Goal: Find specific page/section: Find specific page/section

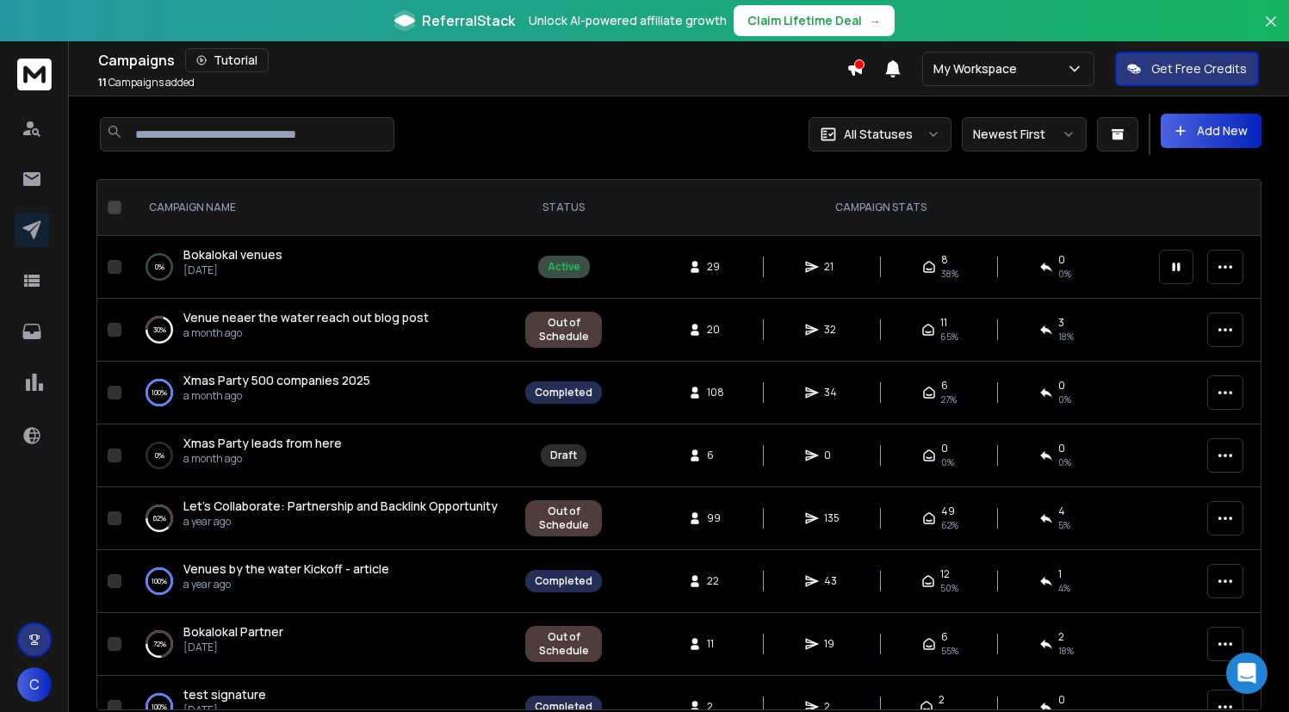
click at [226, 253] on span "Bokalokal venues" at bounding box center [232, 254] width 99 height 16
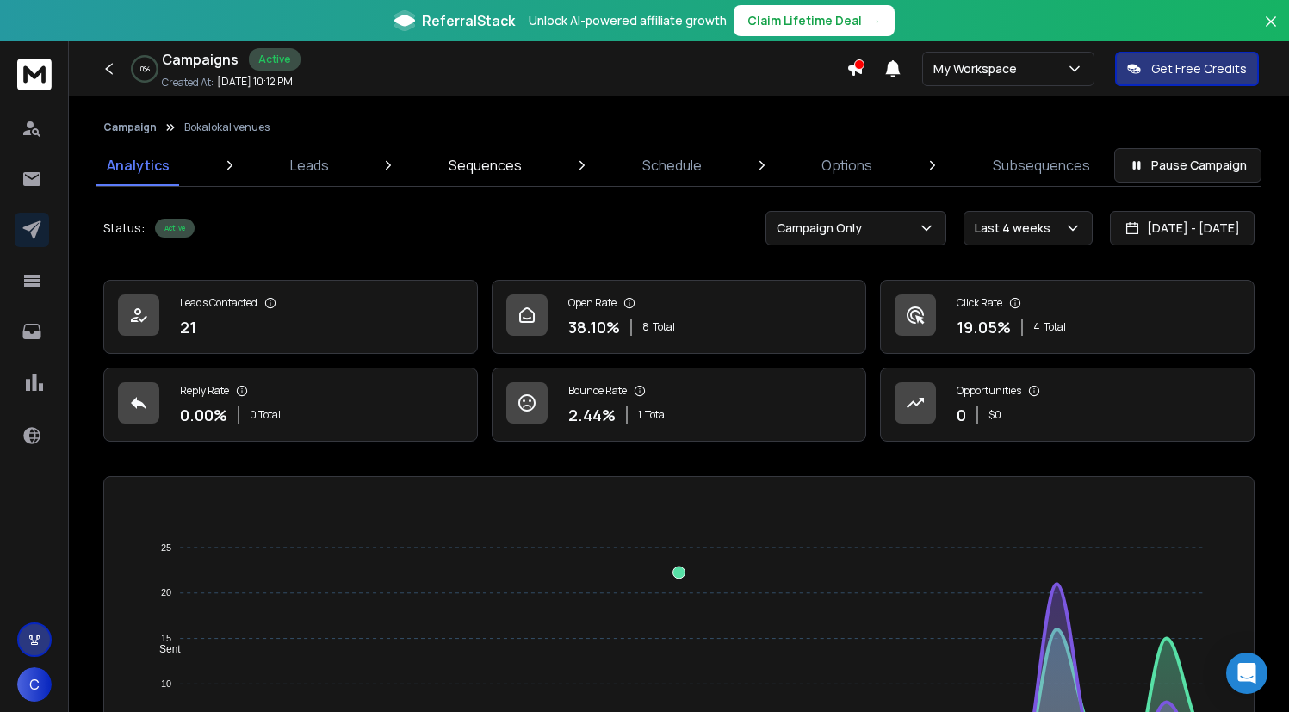
click at [487, 170] on p "Sequences" at bounding box center [485, 165] width 73 height 21
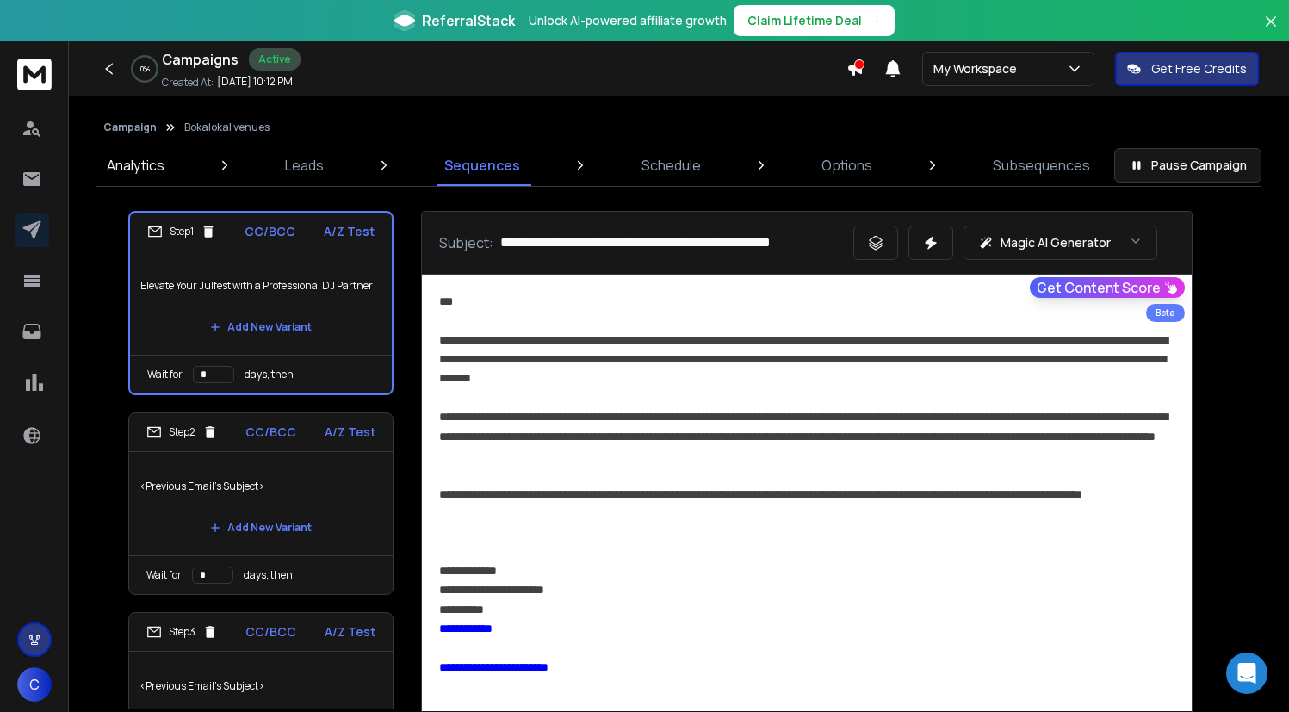
click at [150, 164] on p "Analytics" at bounding box center [136, 165] width 58 height 21
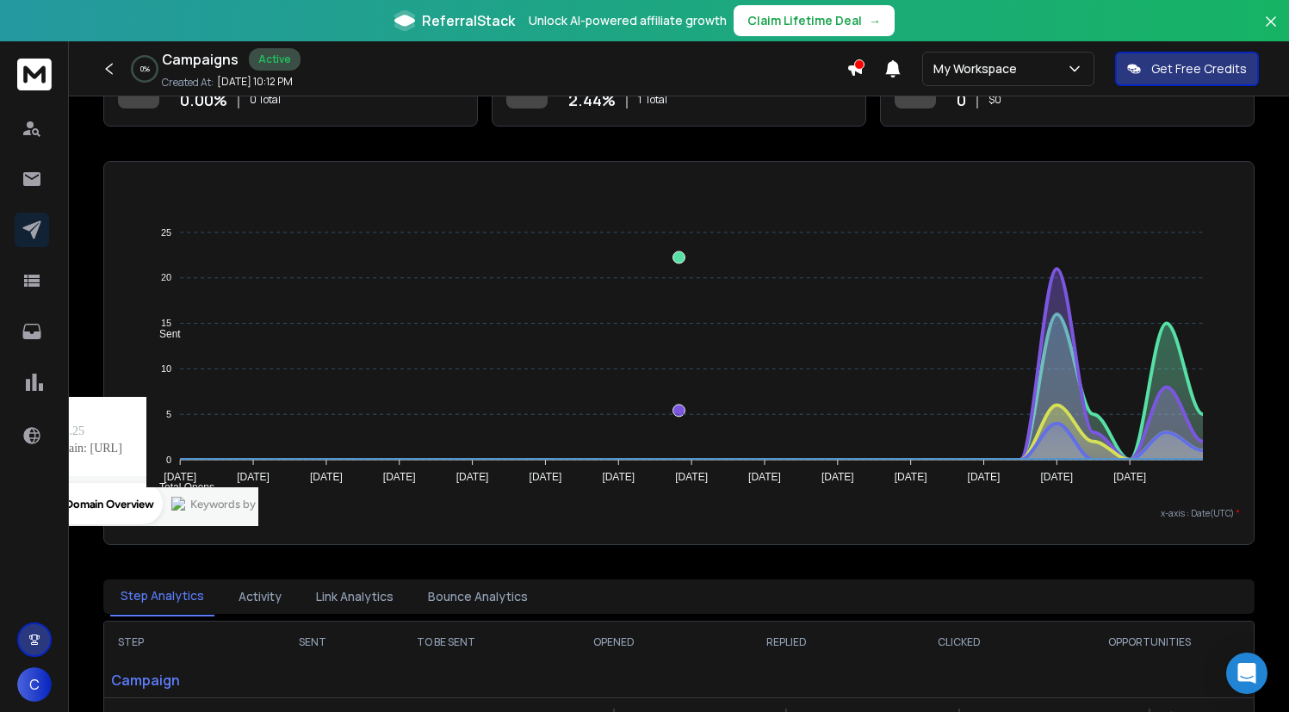
scroll to position [316, 0]
